Goal: Task Accomplishment & Management: Manage account settings

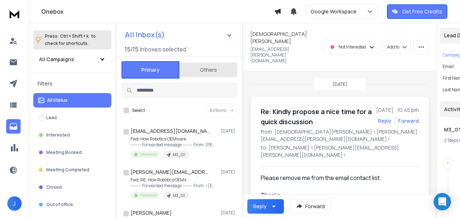
scroll to position [489, 0]
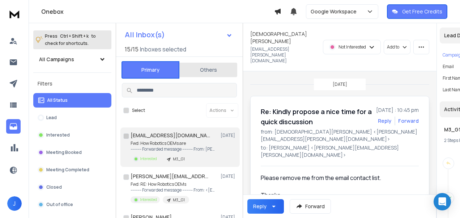
click at [177, 135] on h1 "[EMAIL_ADDRESS][DOMAIN_NAME] +1" at bounding box center [171, 135] width 80 height 7
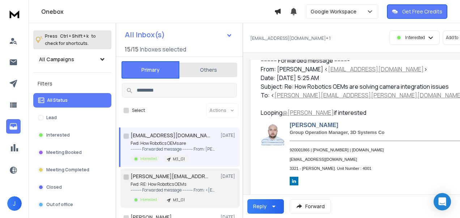
scroll to position [118, 0]
click at [193, 189] on p "---------- Forwarded message --------- From: <[EMAIL_ADDRESS][DOMAIN_NAME]" at bounding box center [174, 190] width 87 height 6
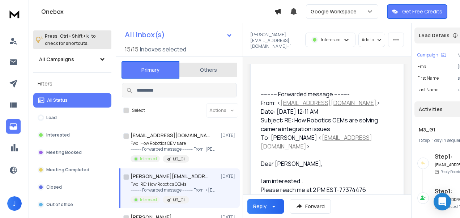
scroll to position [99, 0]
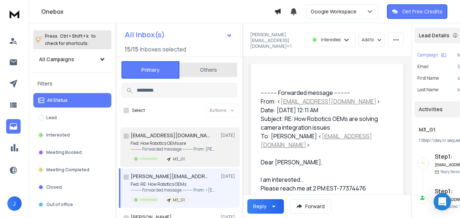
click at [197, 148] on p "---------- Forwarded message --------- From: [PERSON_NAME]" at bounding box center [174, 149] width 87 height 6
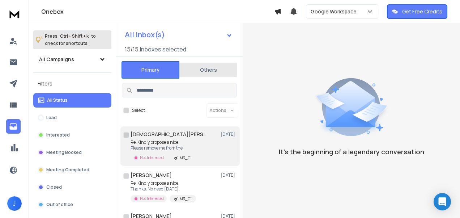
click at [197, 133] on div "Christian Brooks 12 Sep" at bounding box center [184, 134] width 106 height 7
click at [155, 138] on div "[DEMOGRAPHIC_DATA][PERSON_NAME] [DATE] Re: Kindly propose a nice Please remove …" at bounding box center [184, 146] width 106 height 31
